Goal: Navigation & Orientation: Find specific page/section

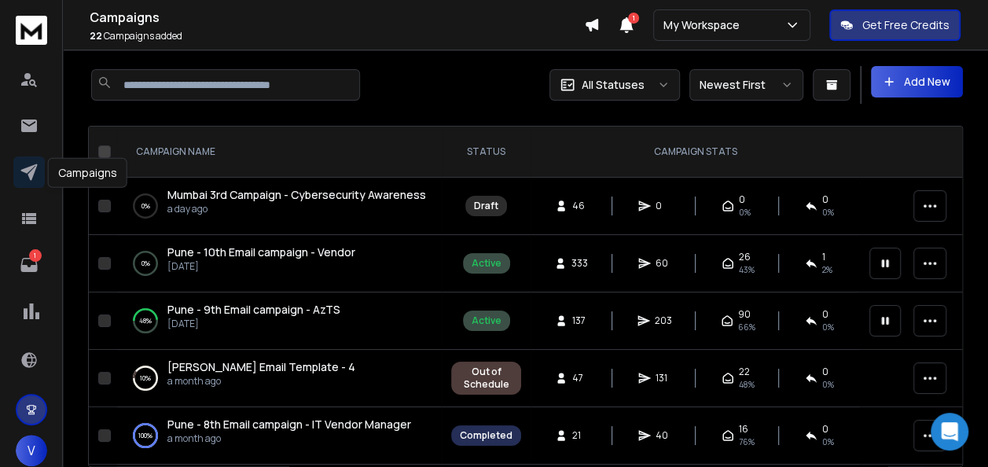
click at [28, 161] on link at bounding box center [28, 171] width 31 height 31
click at [28, 130] on icon at bounding box center [29, 125] width 16 height 13
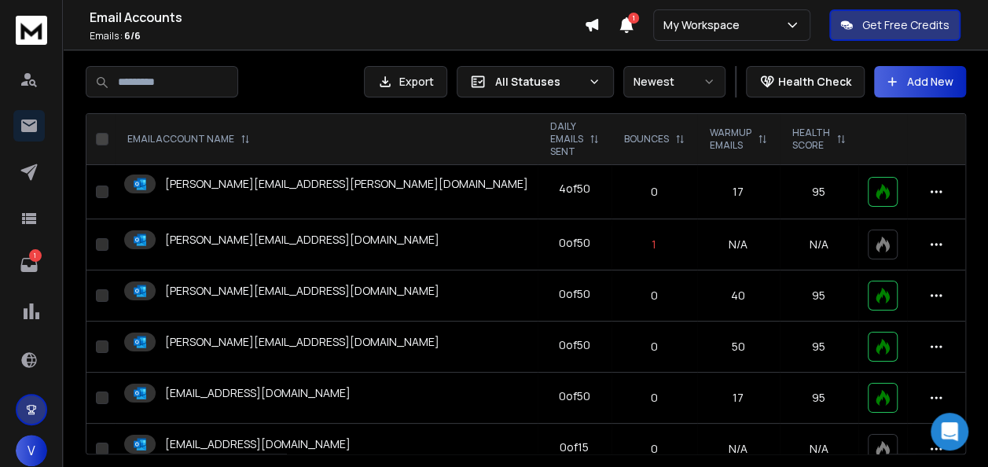
click at [314, 183] on p "[PERSON_NAME][EMAIL_ADDRESS][PERSON_NAME][DOMAIN_NAME]" at bounding box center [346, 184] width 363 height 16
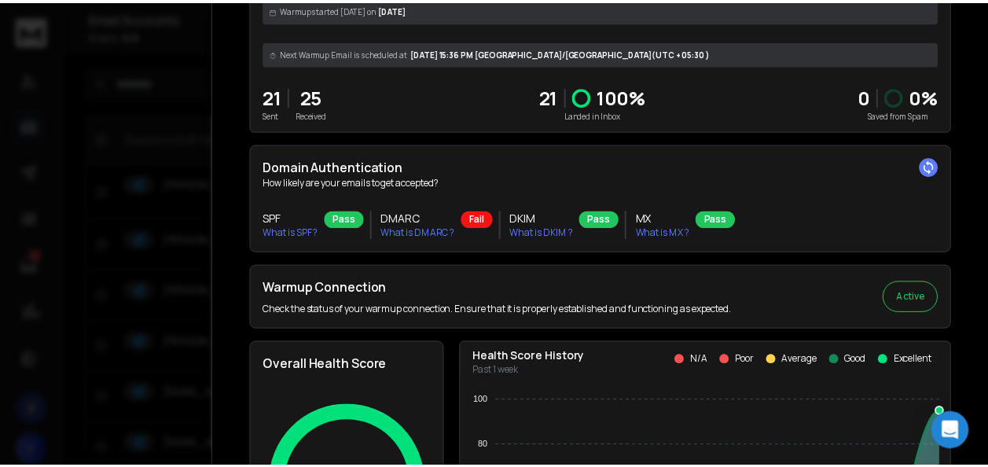
scroll to position [226, 0]
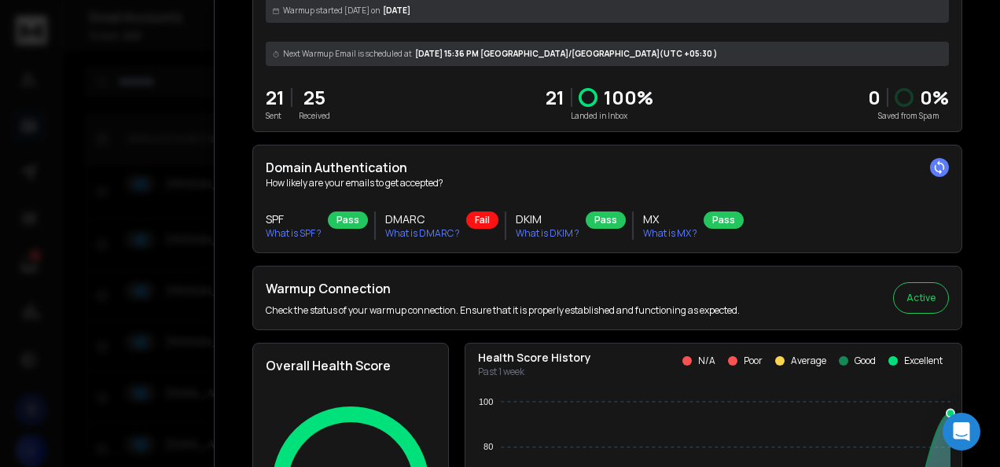
click at [478, 236] on div "DMARC What is DMARC ? Fail" at bounding box center [445, 225] width 121 height 28
click at [938, 172] on icon at bounding box center [939, 168] width 16 height 16
click at [979, 70] on div "Multi Select Table Sheet [PERSON_NAME][EMAIL_ADDRESS][PERSON_NAME][DOMAIN_NAME]…" at bounding box center [607, 233] width 786 height 467
click at [129, 171] on div at bounding box center [500, 233] width 1000 height 467
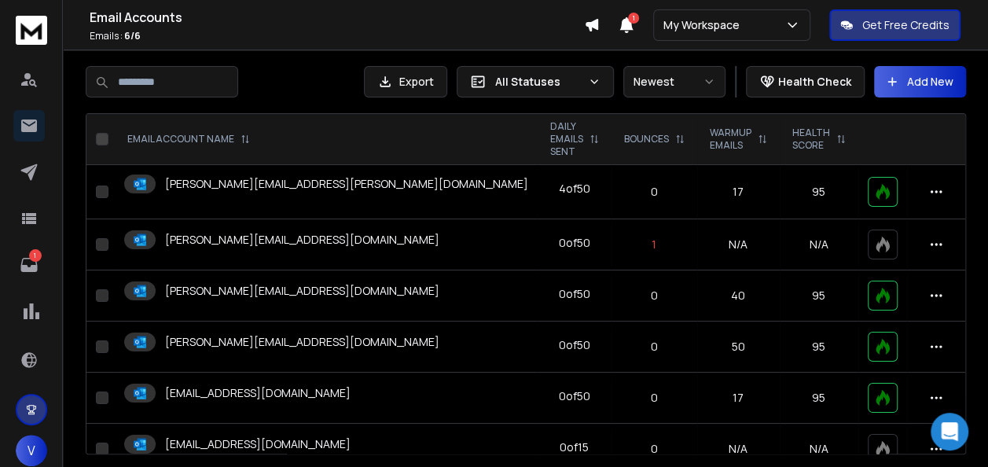
click at [115, 171] on td at bounding box center [100, 192] width 28 height 54
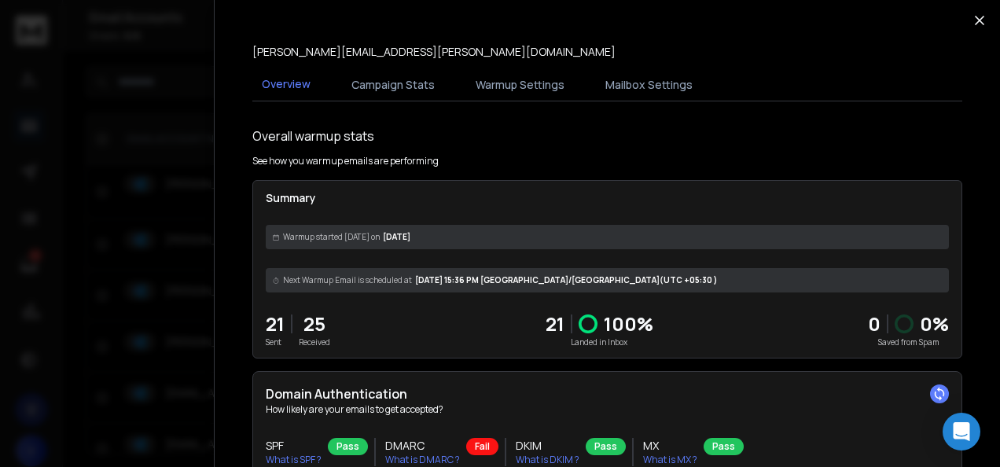
click at [980, 22] on icon "button" at bounding box center [979, 21] width 16 height 16
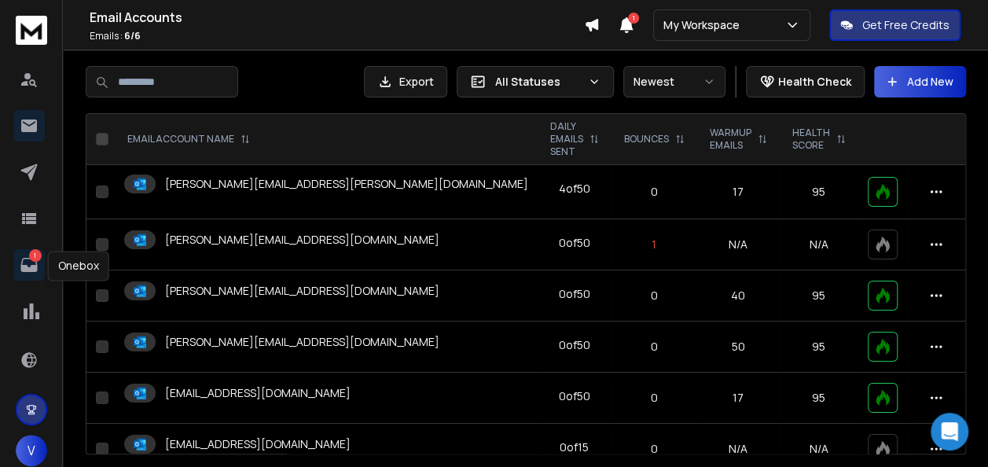
click at [38, 276] on link "1" at bounding box center [28, 264] width 31 height 31
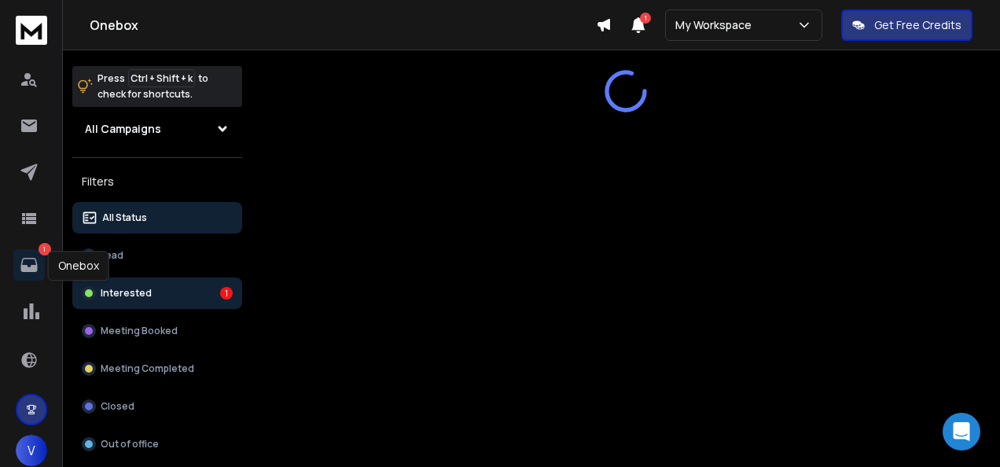
click at [151, 297] on button "Interested 1" at bounding box center [157, 292] width 170 height 31
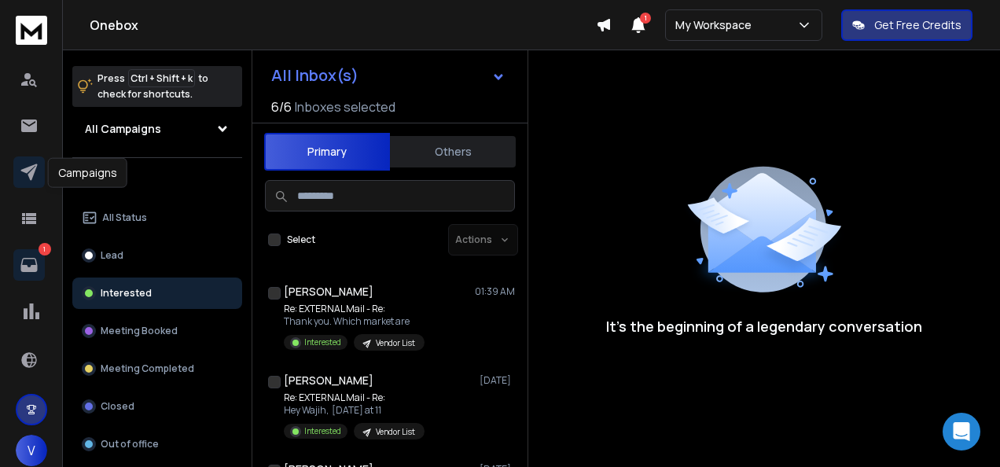
click at [38, 173] on link at bounding box center [28, 171] width 31 height 31
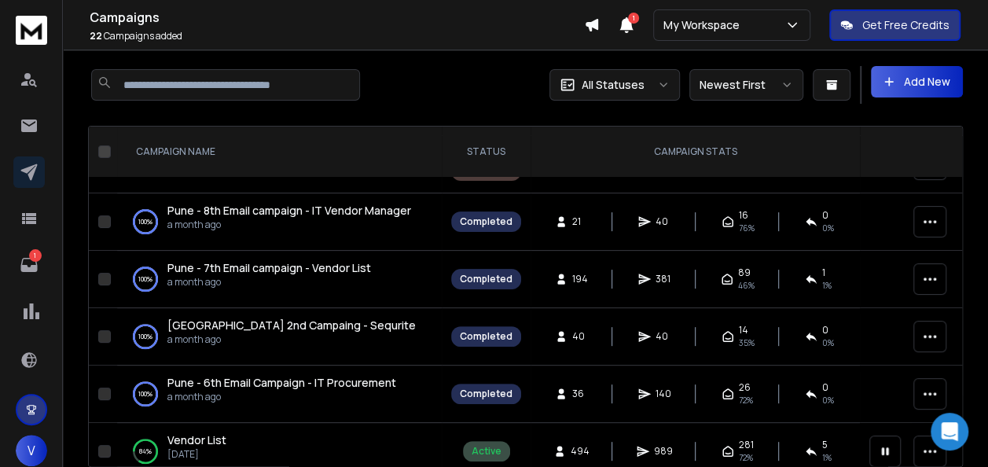
scroll to position [315, 0]
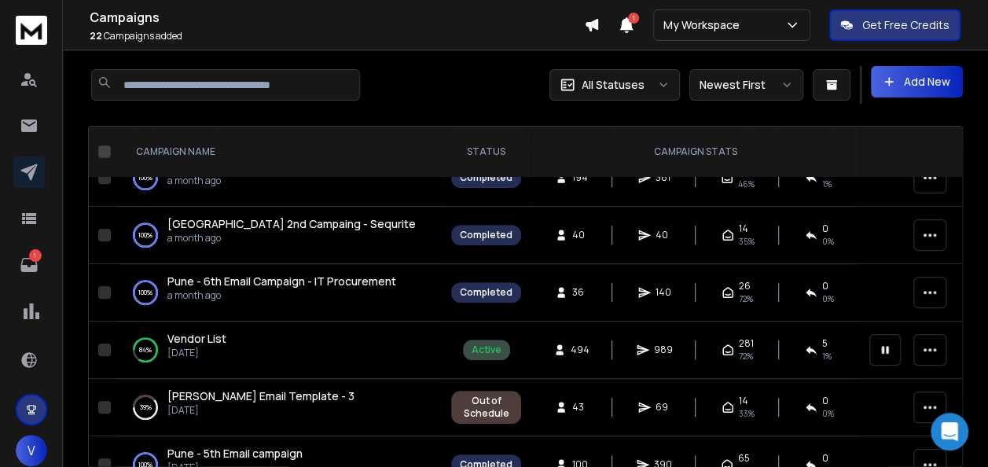
click at [186, 333] on span "Vendor List" at bounding box center [196, 338] width 59 height 15
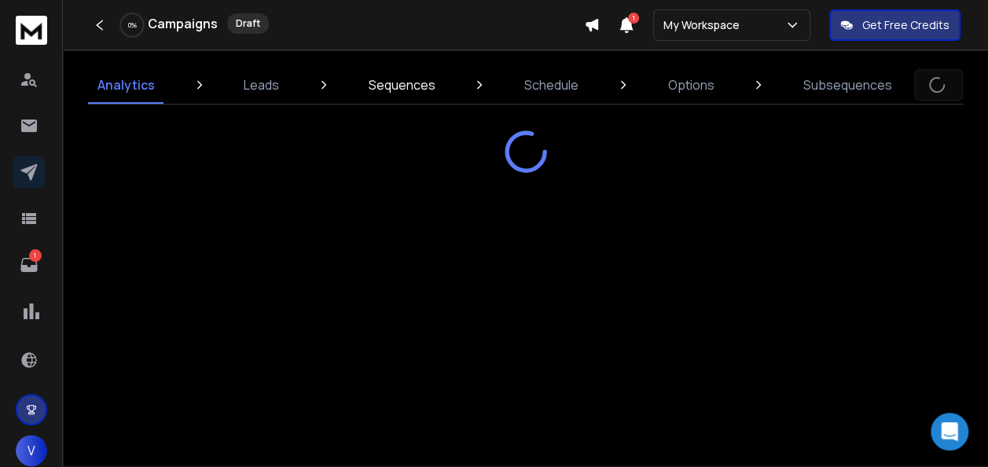
click at [432, 82] on p "Sequences" at bounding box center [402, 84] width 67 height 19
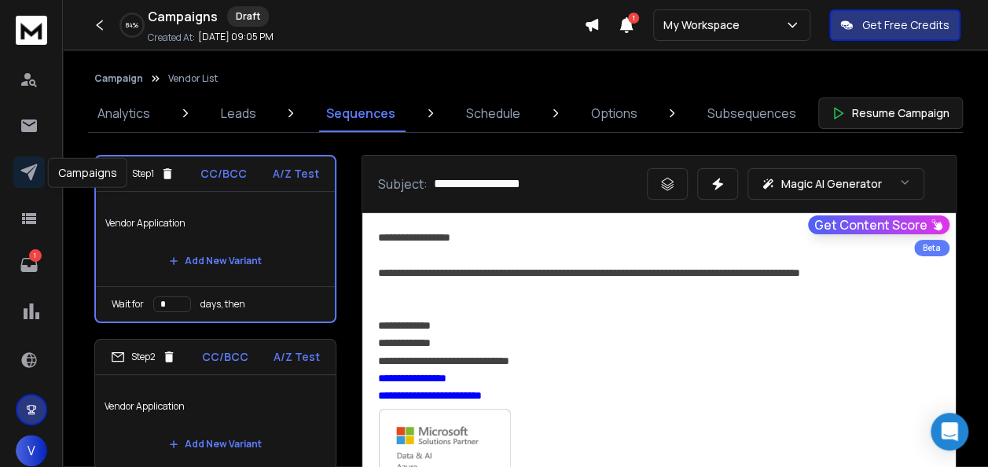
click at [30, 171] on icon at bounding box center [29, 172] width 19 height 19
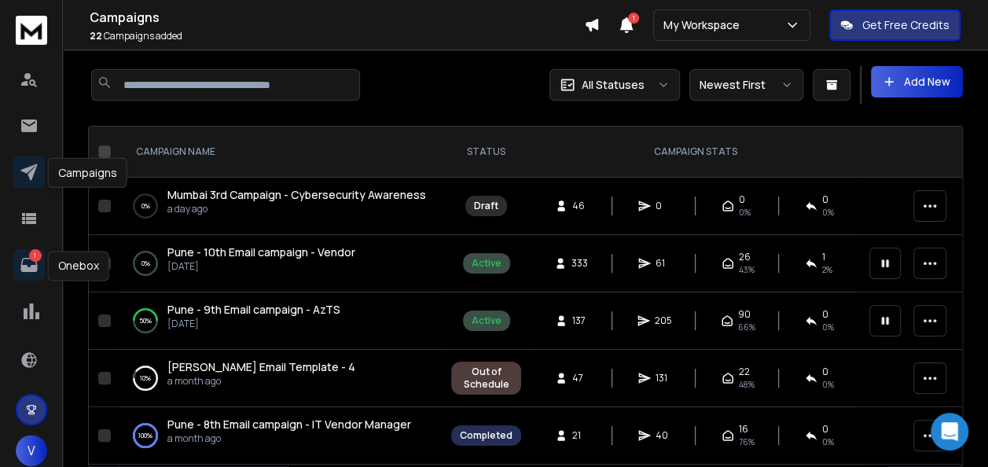
click at [31, 264] on icon at bounding box center [29, 264] width 19 height 19
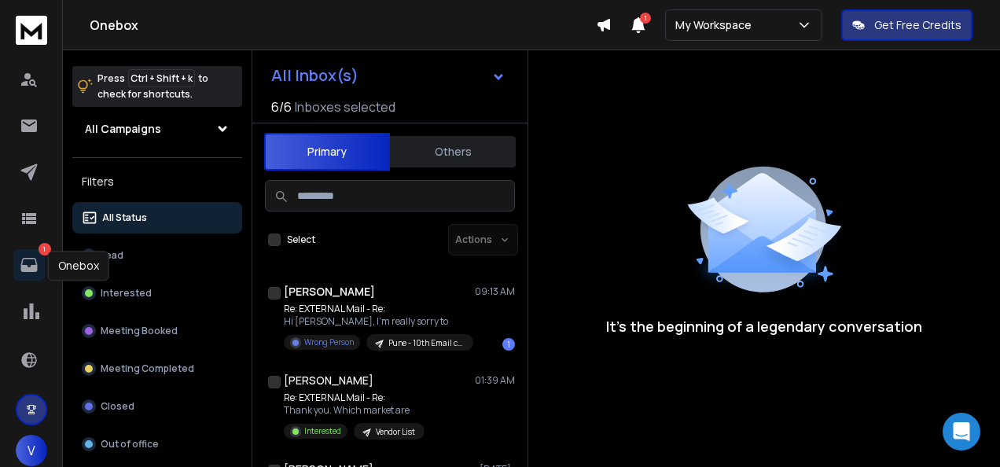
click at [644, 284] on div "It’s the beginning of a legendary conversation" at bounding box center [764, 248] width 472 height 397
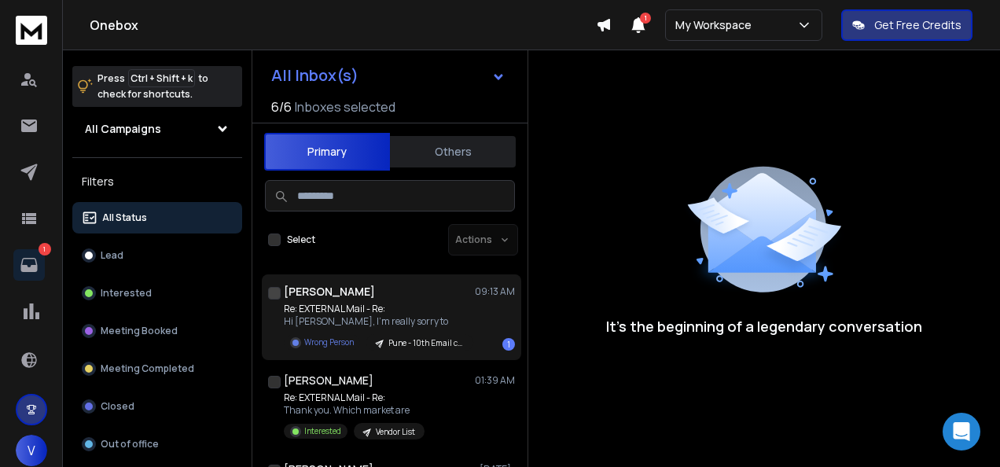
click at [355, 313] on p "Re: EXTERNAL Mail - Re:" at bounding box center [378, 309] width 189 height 13
